Goal: Communication & Community: Answer question/provide support

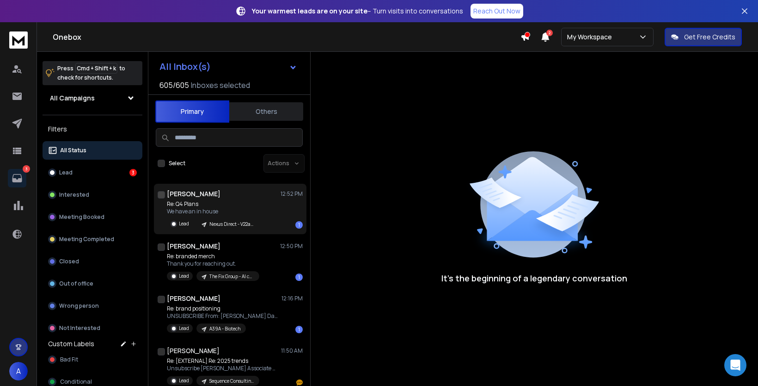
click at [215, 203] on p "Re: Q4 Plans" at bounding box center [213, 203] width 92 height 7
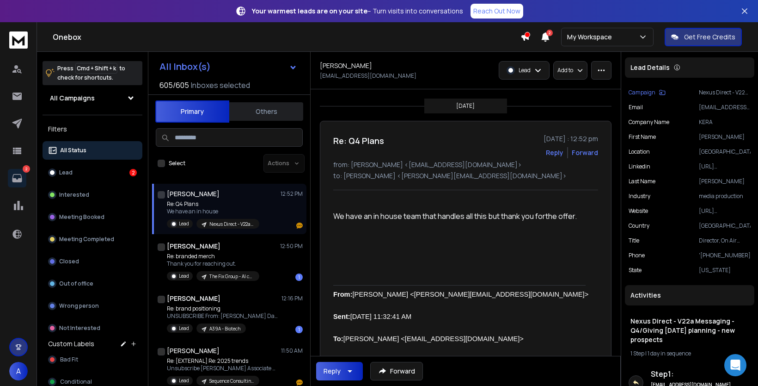
click at [606, 67] on icon "button" at bounding box center [602, 70] width 8 height 8
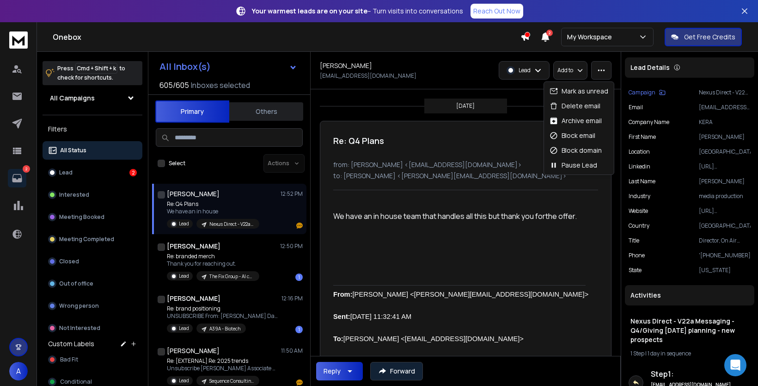
click at [401, 377] on button "Forward" at bounding box center [396, 371] width 53 height 18
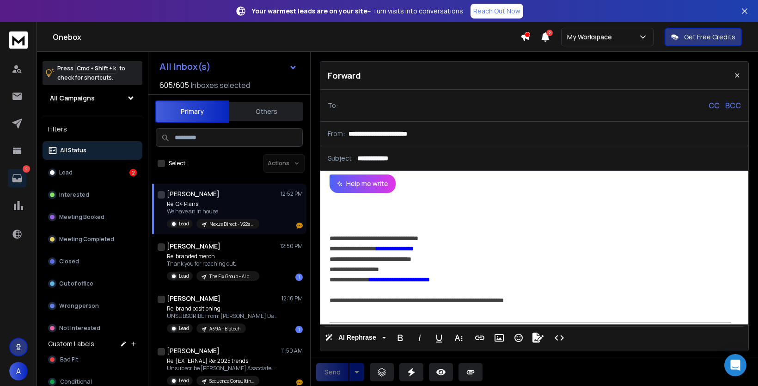
click at [380, 105] on input at bounding box center [374, 105] width 65 height 17
type input "**********"
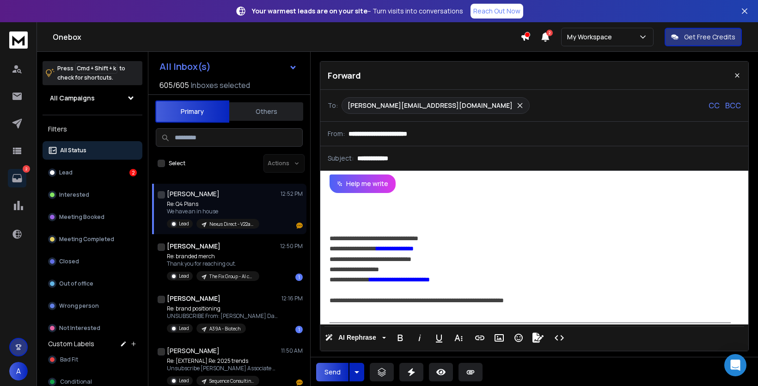
click at [361, 207] on div at bounding box center [535, 207] width 410 height 10
click at [325, 374] on button "Send" at bounding box center [332, 372] width 32 height 18
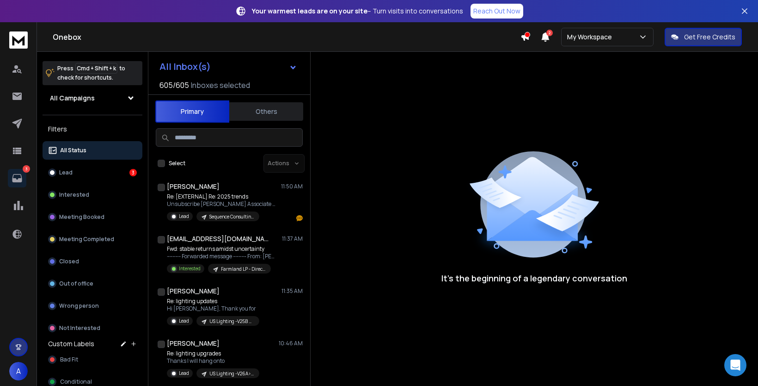
scroll to position [287, 0]
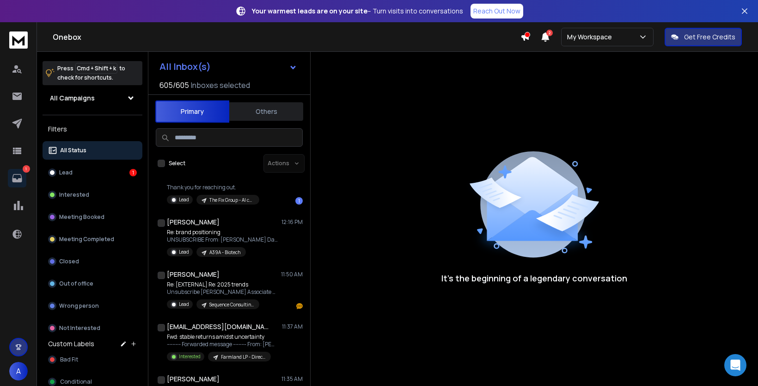
scroll to position [172, 0]
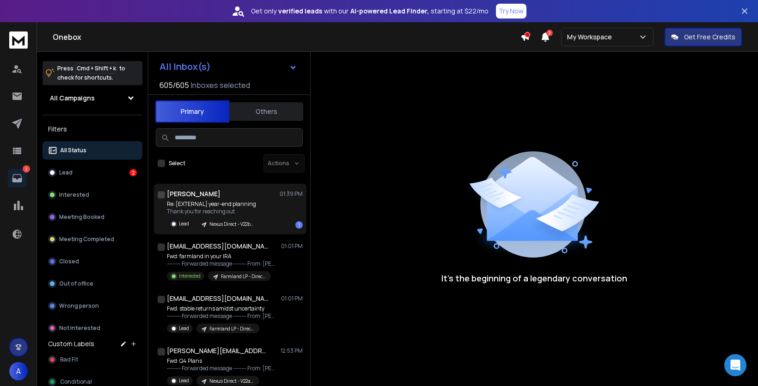
click at [255, 208] on p "Thank you for reaching out" at bounding box center [213, 211] width 92 height 7
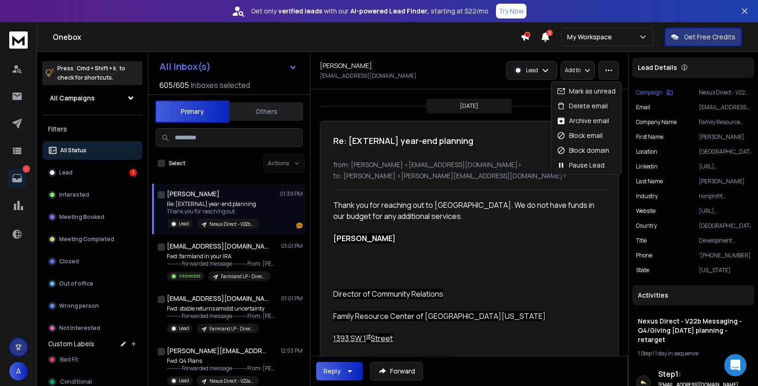
click at [612, 74] on icon "button" at bounding box center [609, 70] width 8 height 8
click at [390, 371] on button "Forward" at bounding box center [396, 371] width 53 height 18
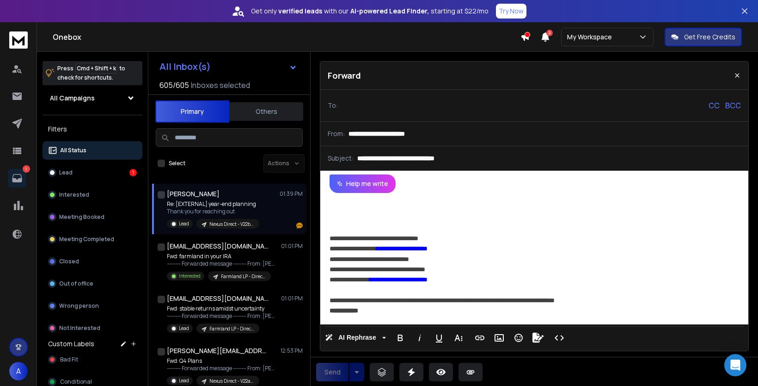
click at [366, 104] on input at bounding box center [374, 105] width 65 height 17
type input "**********"
click at [372, 221] on div at bounding box center [535, 217] width 410 height 10
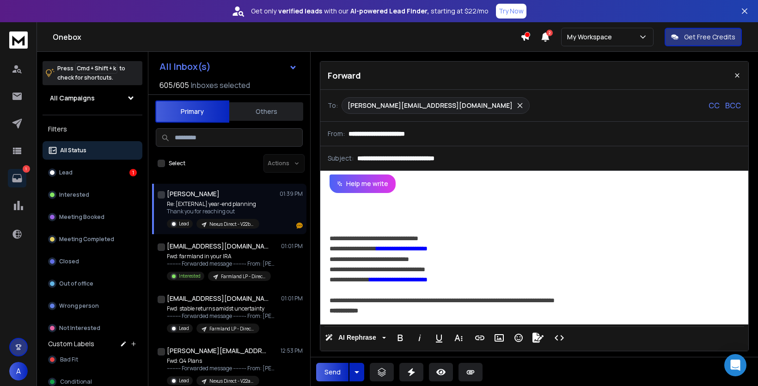
click at [328, 367] on button "Send" at bounding box center [332, 372] width 32 height 18
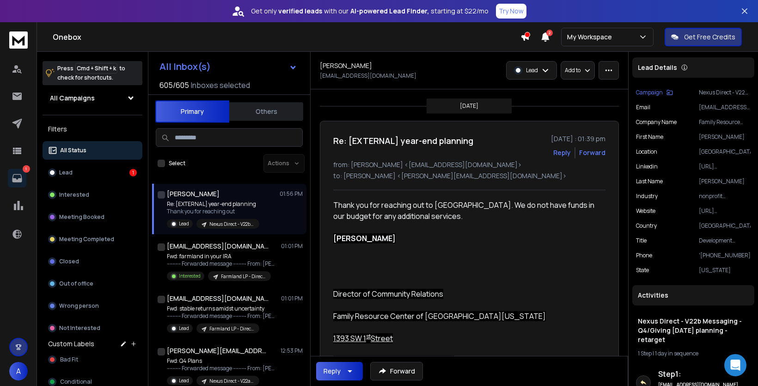
scroll to position [40, 0]
